Goal: Task Accomplishment & Management: Manage account settings

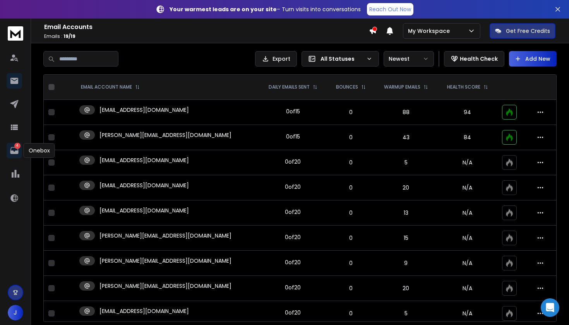
click at [11, 152] on icon at bounding box center [14, 150] width 8 height 7
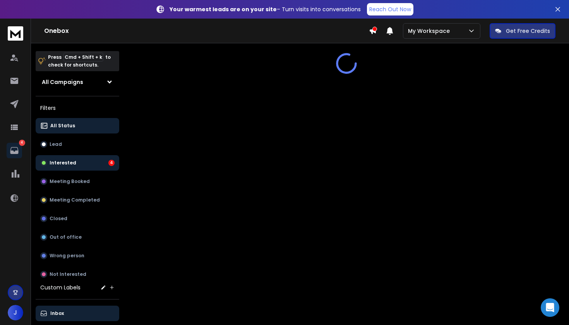
click at [71, 160] on p "Interested" at bounding box center [63, 163] width 27 height 6
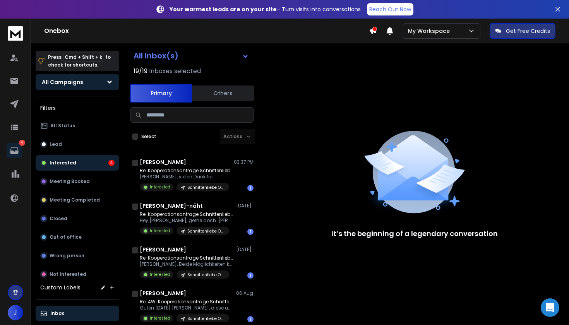
click at [68, 86] on button "All Campaigns" at bounding box center [78, 81] width 84 height 15
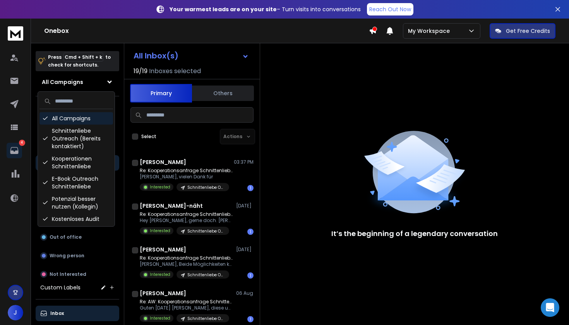
click at [62, 116] on div "All Campaigns" at bounding box center [76, 118] width 74 height 12
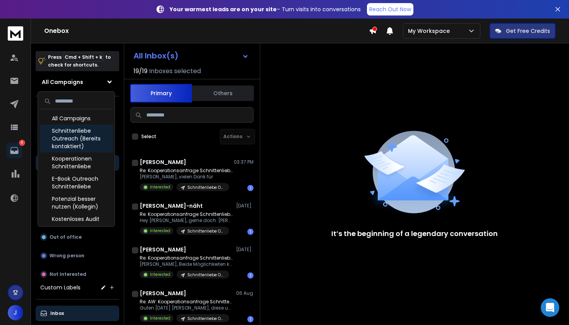
click at [62, 140] on div "Schnittenliebe Outreach (Bereits kontaktiert)" at bounding box center [76, 139] width 74 height 28
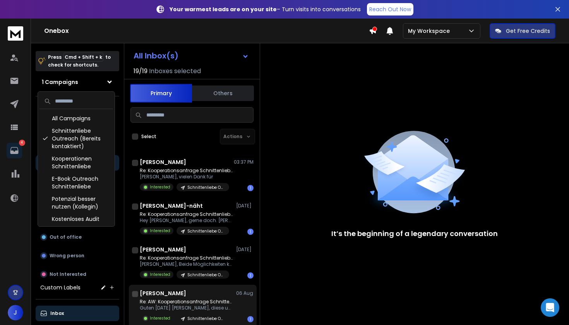
click at [184, 301] on p "Re: AW: Kooperationsanfrage Schnittenliebe x" at bounding box center [186, 302] width 93 height 6
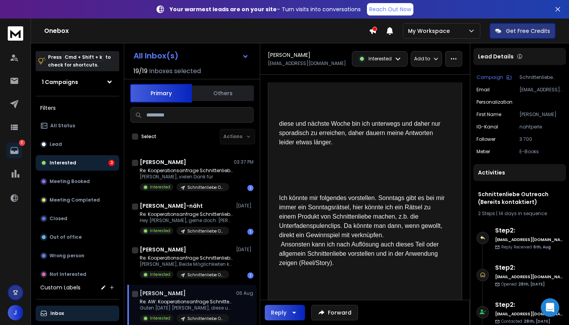
scroll to position [65, 0]
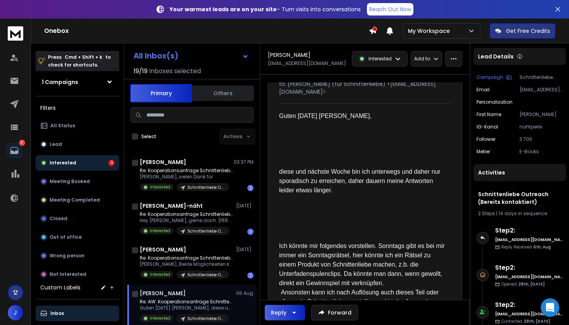
click at [457, 59] on icon "button" at bounding box center [453, 58] width 7 height 7
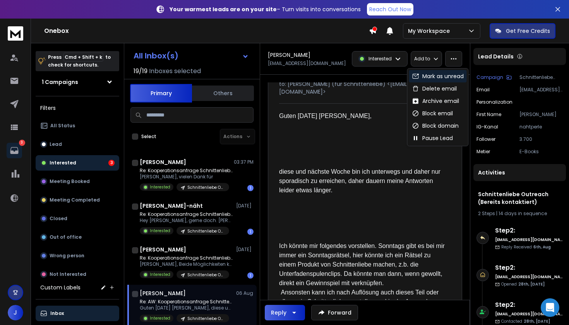
click at [449, 77] on div "Mark as unread" at bounding box center [437, 76] width 51 height 8
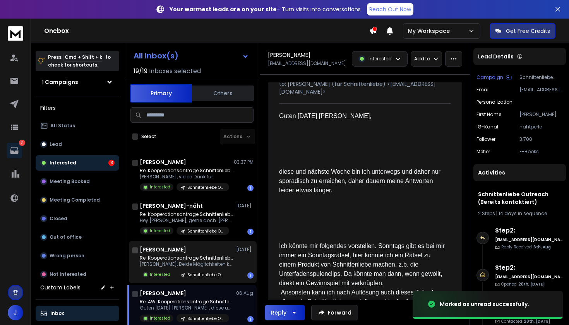
click at [222, 257] on p "Re: Kooperationsanfrage Schnittenliebe x Suska" at bounding box center [186, 258] width 93 height 6
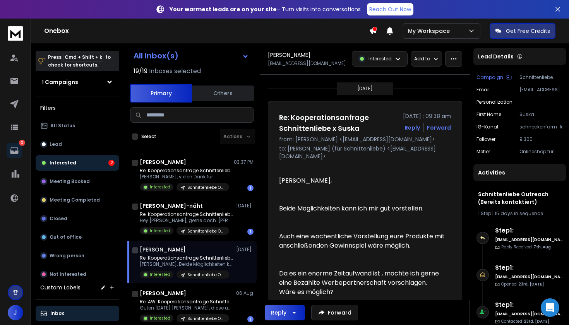
scroll to position [0, 0]
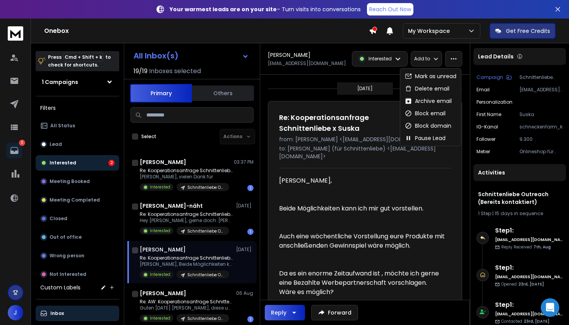
click at [454, 54] on button "button" at bounding box center [453, 58] width 17 height 15
click at [443, 78] on div "Mark as unread" at bounding box center [430, 76] width 51 height 8
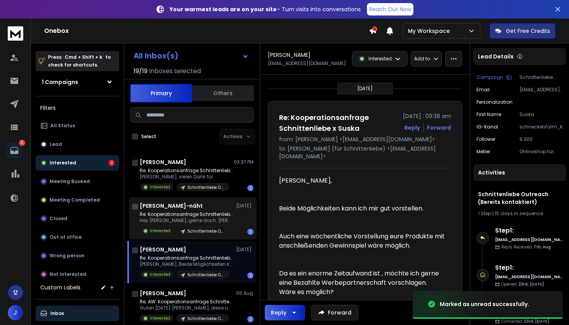
click at [239, 216] on div "Re: Kooperationsanfrage Schnittenliebe x [PERSON_NAME], gerne doch. [PERSON_NAM…" at bounding box center [197, 223] width 114 height 24
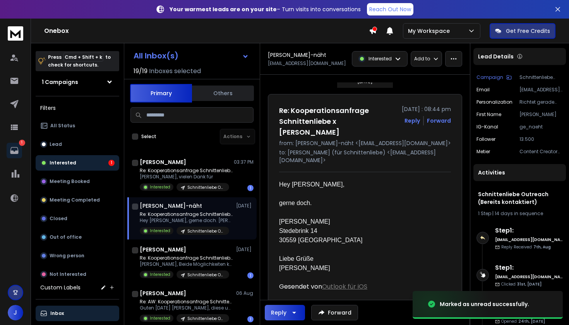
scroll to position [7, 0]
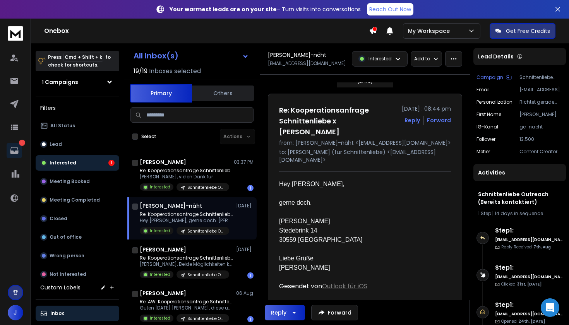
click at [457, 58] on icon "button" at bounding box center [453, 58] width 7 height 7
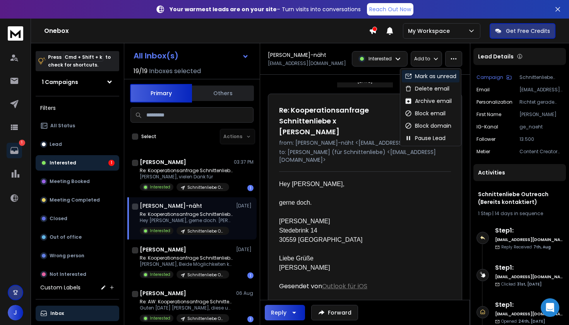
click at [444, 77] on div "Mark as unread" at bounding box center [430, 76] width 51 height 8
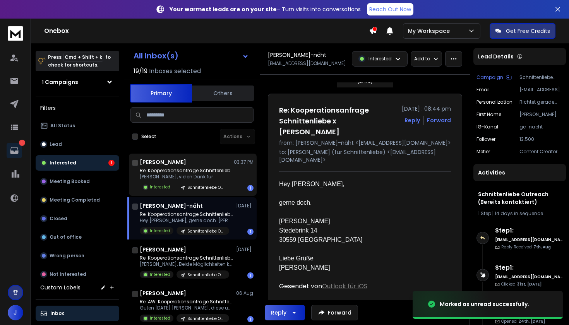
click at [236, 166] on div "[PERSON_NAME] 03:37 PM Re: Kooperationsanfrage Schnittenliebe x [PERSON_NAME], …" at bounding box center [197, 174] width 114 height 33
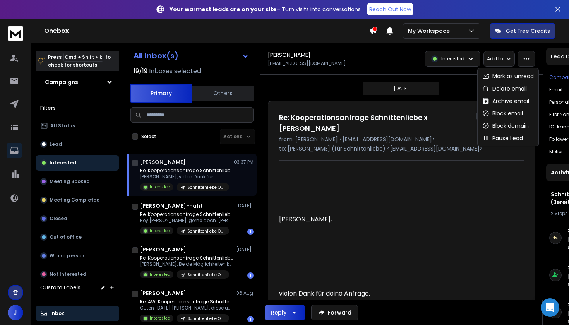
scroll to position [0, 0]
click at [530, 55] on icon "button" at bounding box center [526, 58] width 7 height 7
click at [517, 78] on div "Mark as unread" at bounding box center [507, 76] width 51 height 8
